Goal: Task Accomplishment & Management: Manage account settings

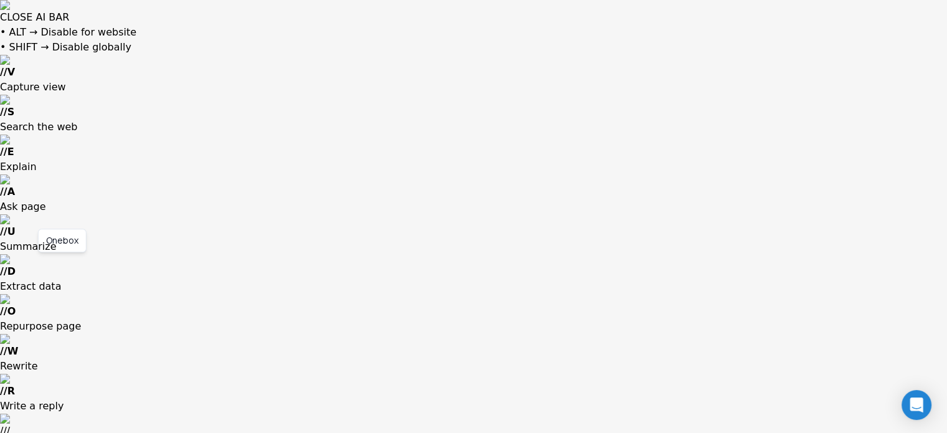
drag, startPoint x: 0, startPoint y: 0, endPoint x: 23, endPoint y: 239, distance: 240.1
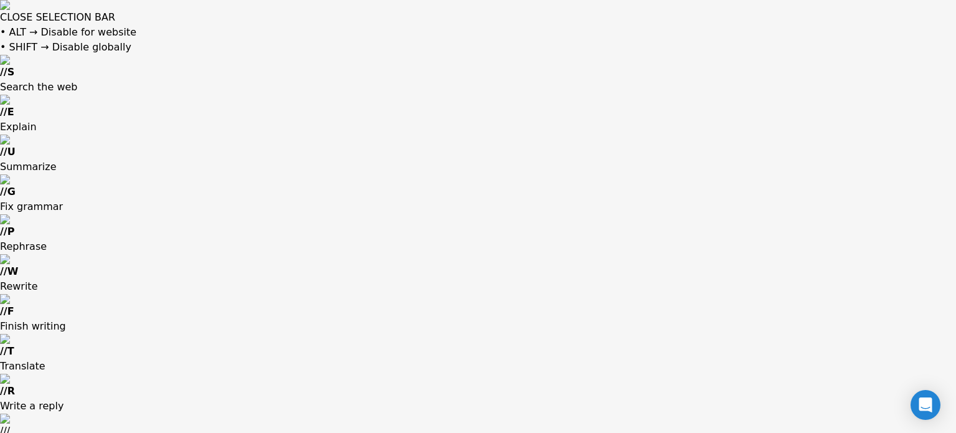
drag, startPoint x: 413, startPoint y: 316, endPoint x: 415, endPoint y: 339, distance: 23.7
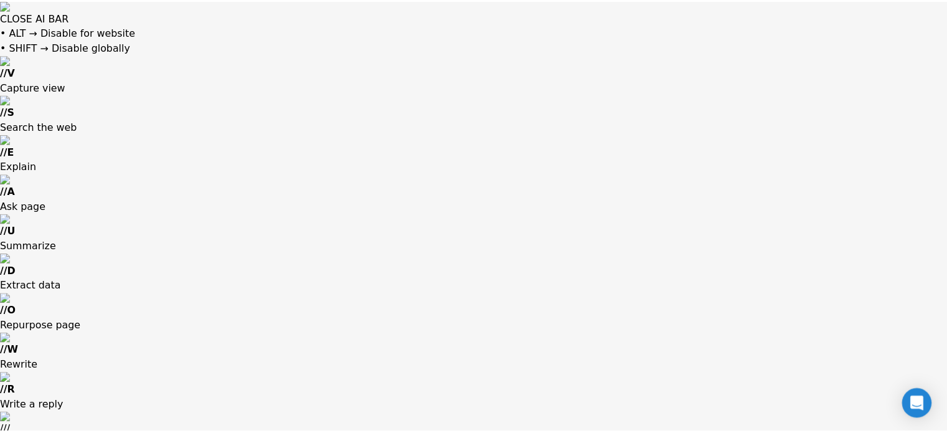
scroll to position [0, 0]
